Goal: Check status

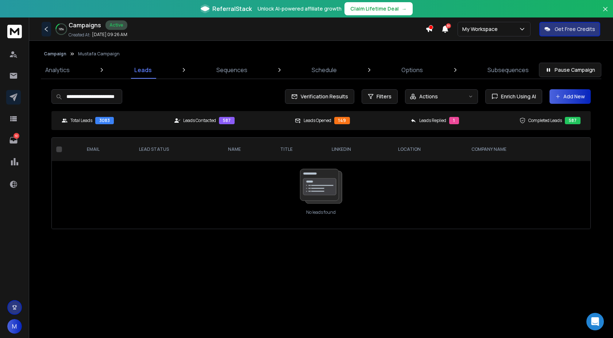
click at [48, 28] on icon at bounding box center [46, 29] width 7 height 7
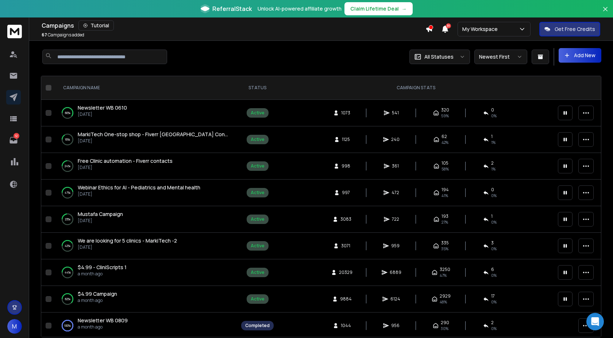
click at [159, 211] on div "23 % [PERSON_NAME] Campaign [DATE]" at bounding box center [146, 220] width 168 height 18
